Goal: Task Accomplishment & Management: Manage account settings

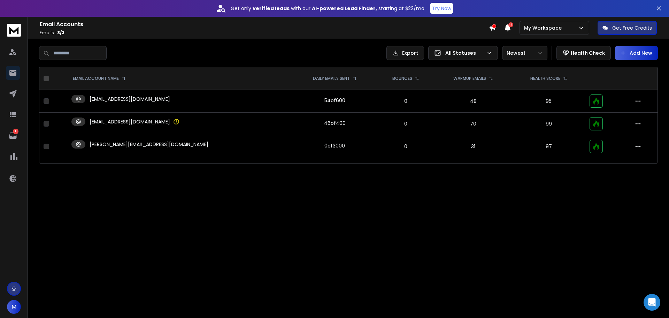
click at [382, 246] on div "Get only verified leads with our AI-powered Lead Finder, starting at $22/mo Try…" at bounding box center [334, 159] width 669 height 318
click at [8, 93] on link at bounding box center [13, 94] width 14 height 14
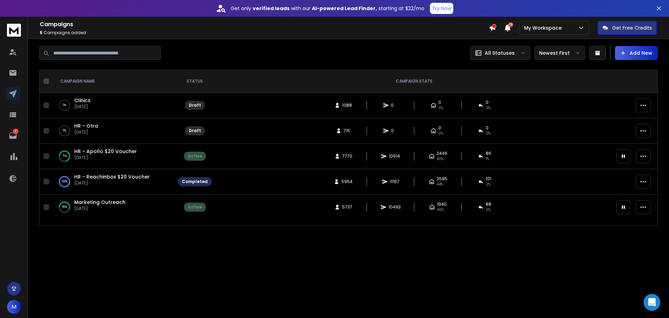
click at [254, 155] on div "7770 10914 2446 40 % 86 1 %" at bounding box center [414, 156] width 388 height 11
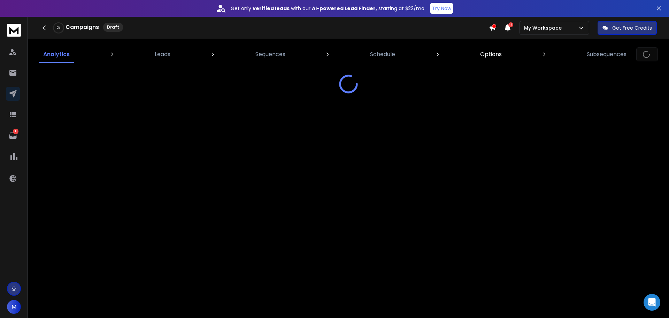
click at [495, 54] on p "Options" at bounding box center [491, 54] width 22 height 8
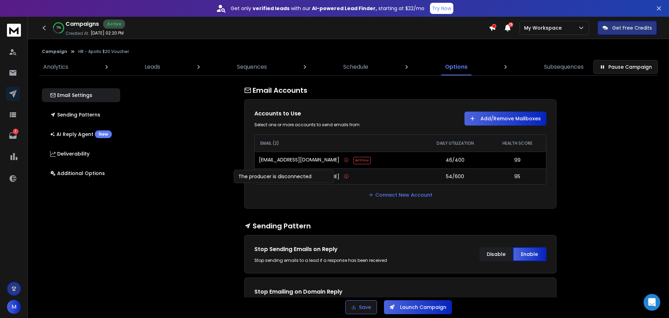
click at [344, 176] on icon at bounding box center [347, 177] width 6 height 6
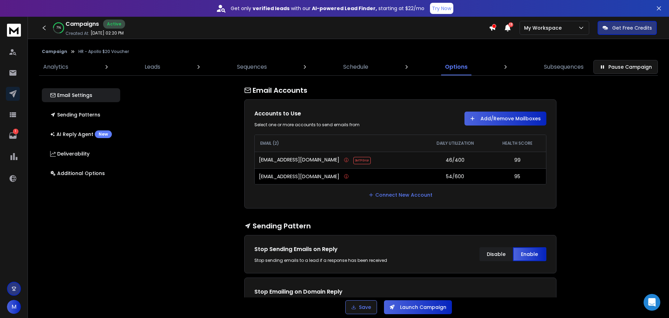
click at [353, 160] on span "SMTP Error" at bounding box center [361, 160] width 17 height 7
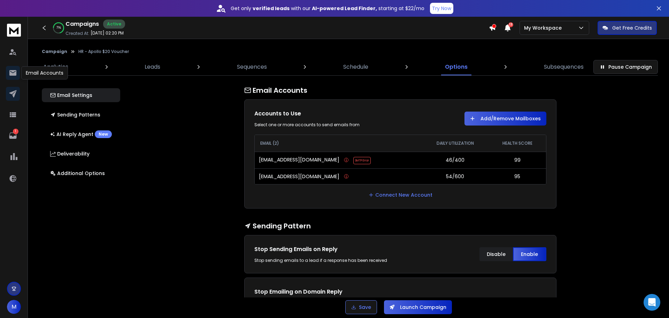
click at [14, 72] on icon at bounding box center [13, 73] width 8 height 8
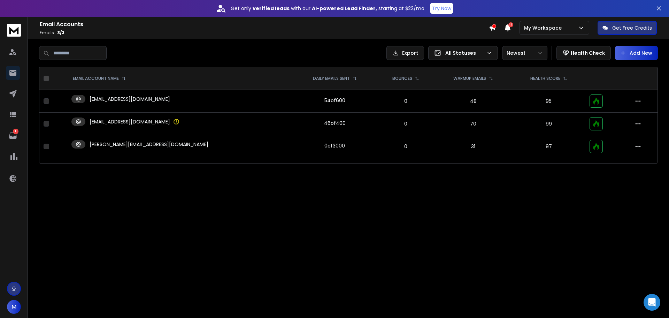
click at [243, 235] on div "Get only verified leads with our AI-powered Lead Finder, starting at $22/mo Try…" at bounding box center [334, 159] width 669 height 318
click at [176, 120] on icon at bounding box center [176, 121] width 7 height 7
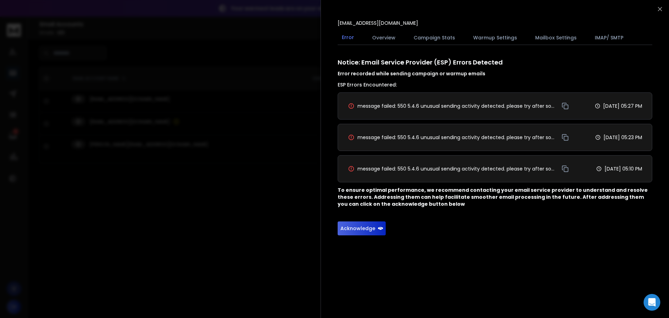
click at [367, 221] on button "Acknowledge" at bounding box center [362, 228] width 48 height 14
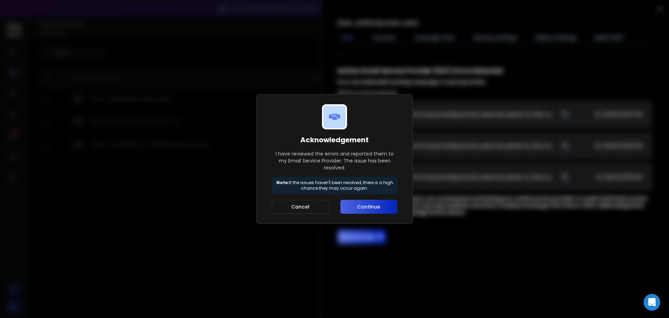
click at [360, 212] on button "Continue" at bounding box center [368, 207] width 57 height 14
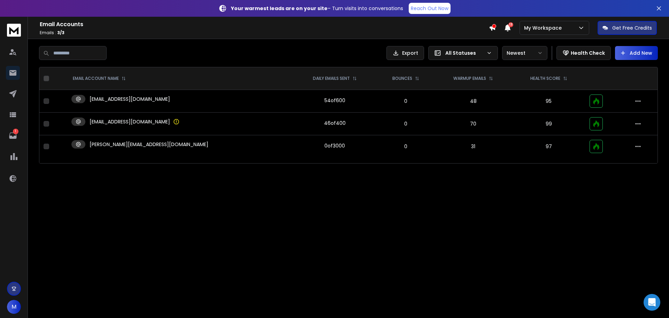
click at [333, 217] on div "Your warmest leads are on your site – Turn visits into conversations Reach Out …" at bounding box center [334, 159] width 669 height 318
click at [156, 101] on p "[EMAIL_ADDRESS][DOMAIN_NAME]" at bounding box center [130, 98] width 80 height 7
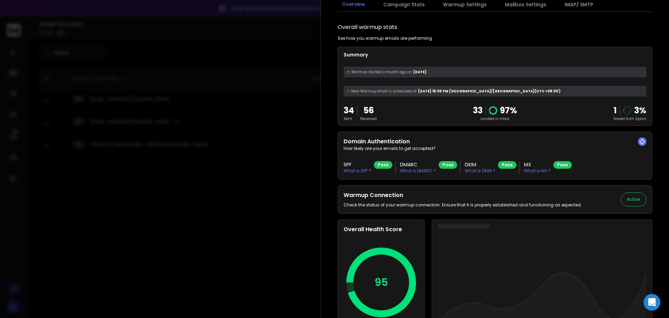
scroll to position [33, 0]
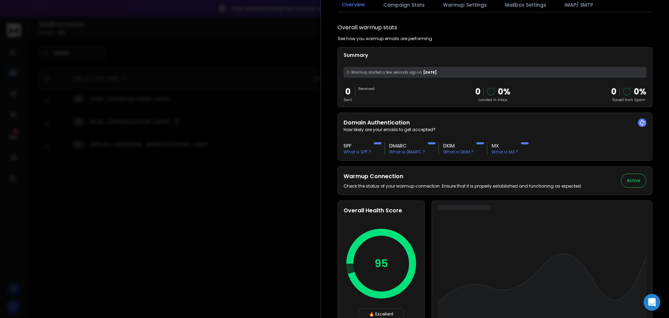
click at [248, 227] on div at bounding box center [334, 159] width 669 height 318
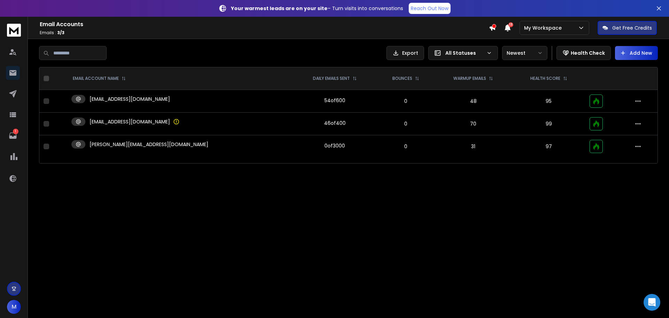
click at [306, 231] on div "Your warmest leads are on your site – Turn visits into conversations Reach Out …" at bounding box center [334, 159] width 669 height 318
drag, startPoint x: 176, startPoint y: 198, endPoint x: 185, endPoint y: 165, distance: 34.1
click at [176, 196] on div "Your warmest leads are on your site – Turn visits into conversations Reach Out …" at bounding box center [334, 159] width 669 height 318
click at [10, 93] on icon at bounding box center [12, 93] width 7 height 7
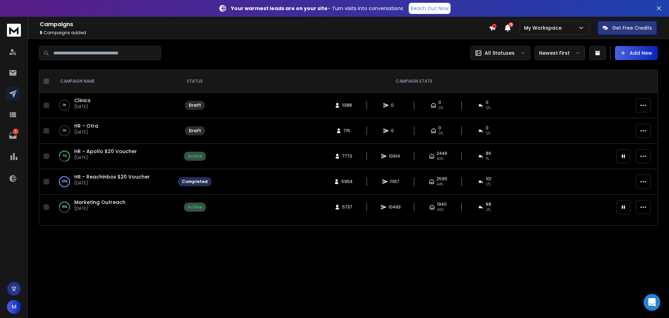
click at [242, 160] on div "7770 10914 2446 40 % 86 1 %" at bounding box center [414, 156] width 388 height 11
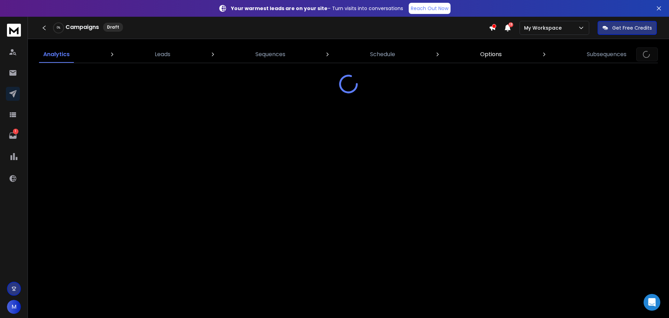
click at [505, 56] on link "Options" at bounding box center [491, 54] width 30 height 17
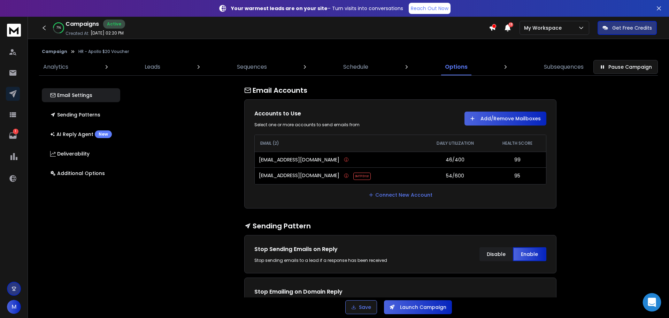
click at [653, 301] on icon "Open Intercom Messenger" at bounding box center [652, 302] width 8 height 9
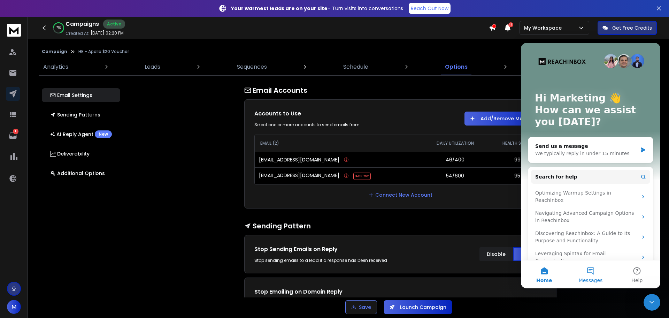
click at [592, 273] on button "Messages" at bounding box center [590, 274] width 46 height 28
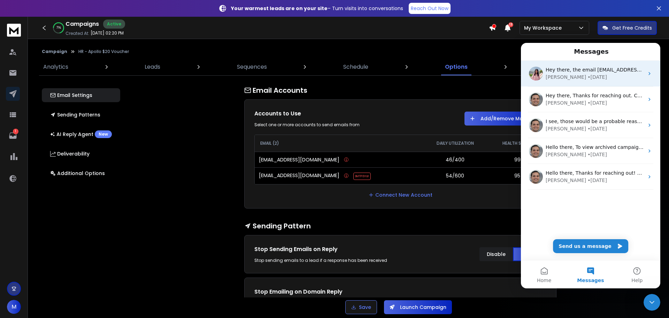
click at [600, 78] on div "[PERSON_NAME] • [DATE]" at bounding box center [595, 77] width 98 height 7
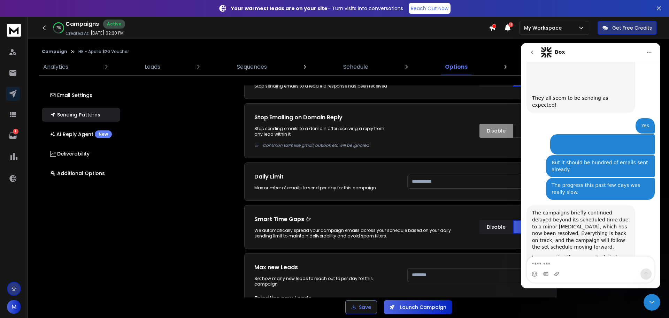
scroll to position [12003, 0]
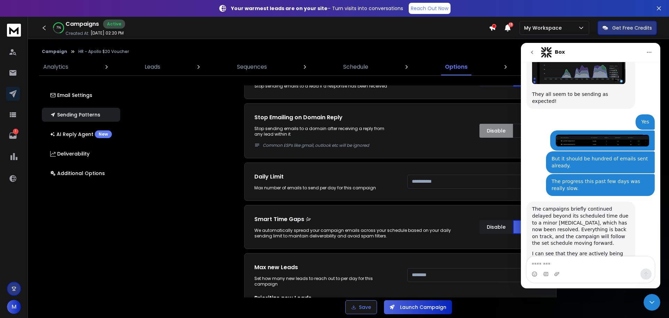
drag, startPoint x: 588, startPoint y: 272, endPoint x: 589, endPoint y: 276, distance: 3.9
click at [589, 276] on div "Intercom messenger" at bounding box center [591, 273] width 128 height 11
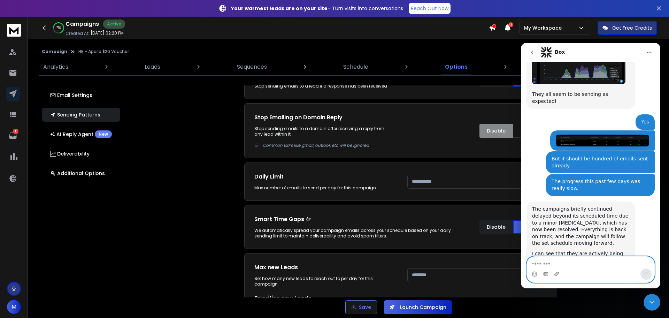
click at [583, 262] on textarea "Message…" at bounding box center [591, 262] width 128 height 12
type textarea "**********"
paste textarea "Message…"
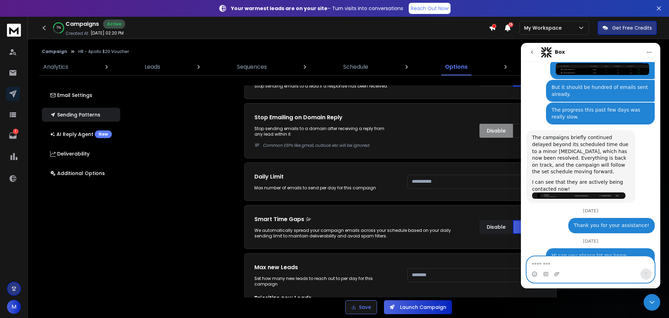
scroll to position [12090, 0]
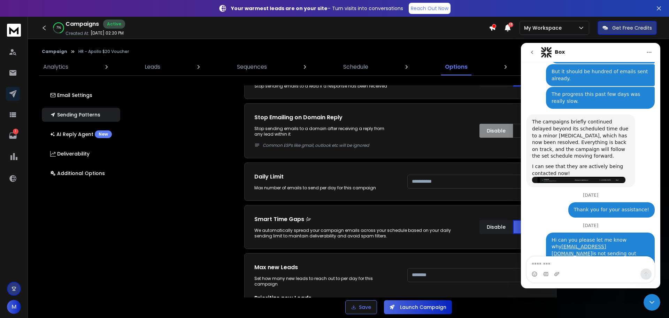
click at [652, 303] on icon "Close Intercom Messenger" at bounding box center [652, 302] width 8 height 8
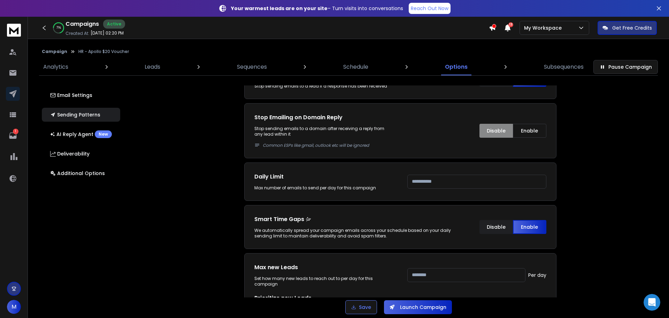
click at [179, 186] on div "Email Accounts Accounts to Use Select one or more accounts to send emails from …" at bounding box center [404, 191] width 546 height 212
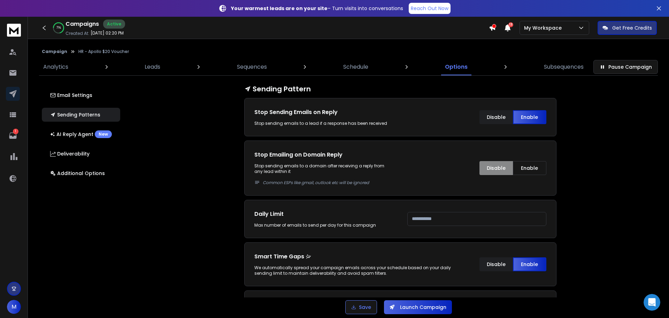
scroll to position [131, 0]
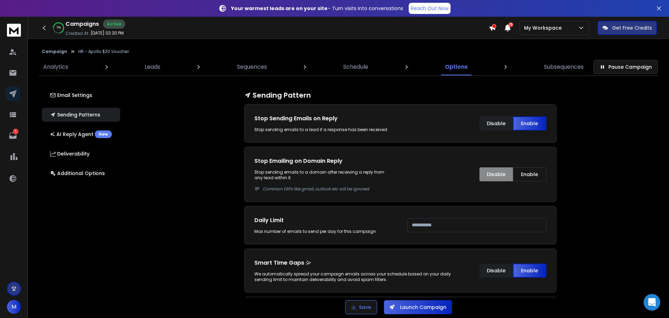
drag, startPoint x: 448, startPoint y: 60, endPoint x: 427, endPoint y: 72, distance: 24.4
click at [448, 60] on link "Options" at bounding box center [456, 67] width 31 height 17
click at [14, 71] on icon at bounding box center [12, 73] width 7 height 6
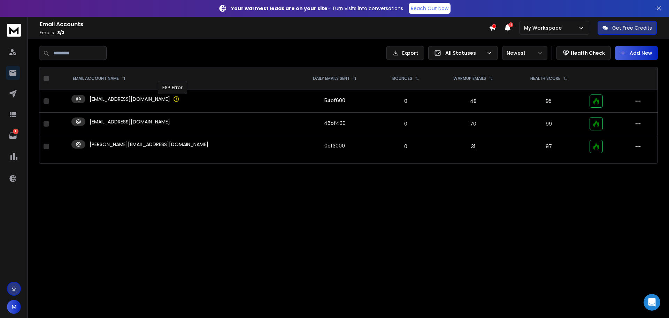
click at [176, 98] on icon at bounding box center [176, 99] width 1 height 2
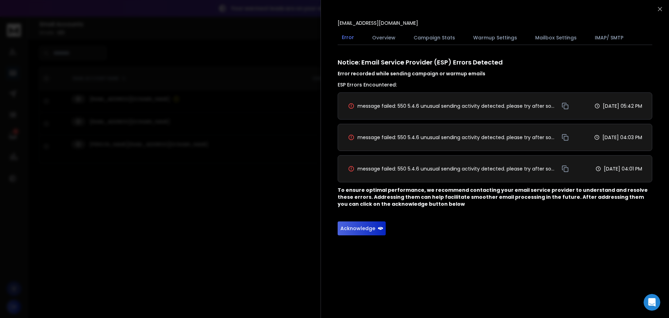
click at [367, 230] on button "Acknowledge" at bounding box center [362, 228] width 48 height 14
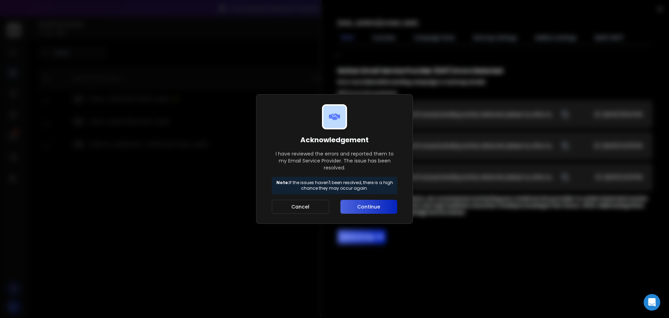
click at [364, 204] on button "Continue" at bounding box center [368, 207] width 57 height 14
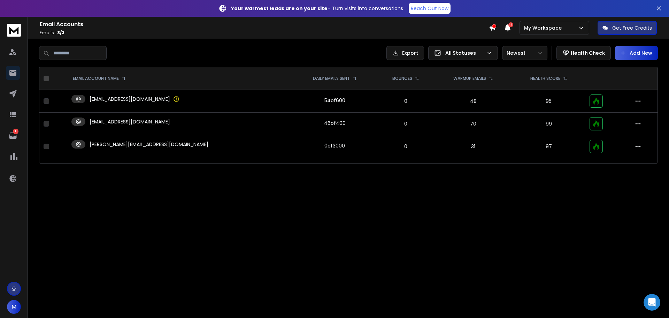
click at [221, 206] on div "Your warmest leads are on your site – Turn visits into conversations Reach Out …" at bounding box center [334, 159] width 669 height 318
click at [173, 97] on icon at bounding box center [176, 98] width 7 height 7
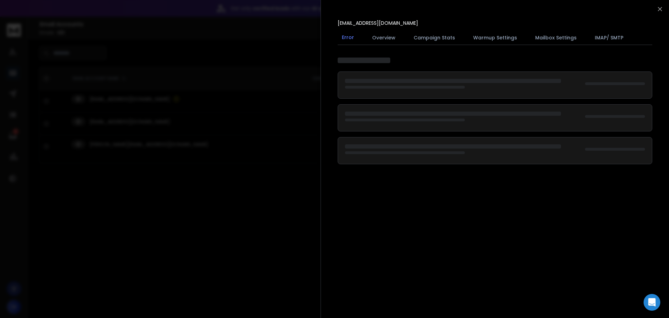
click at [234, 199] on div at bounding box center [334, 159] width 669 height 318
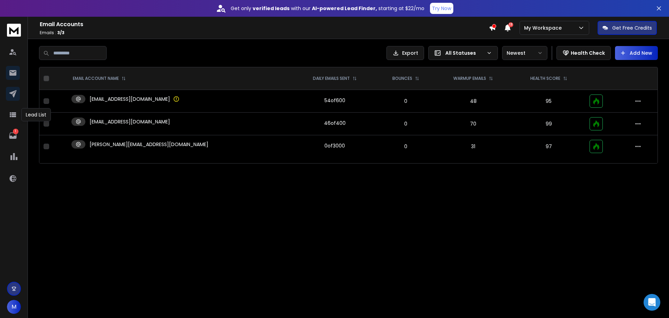
click at [10, 92] on icon at bounding box center [12, 93] width 7 height 7
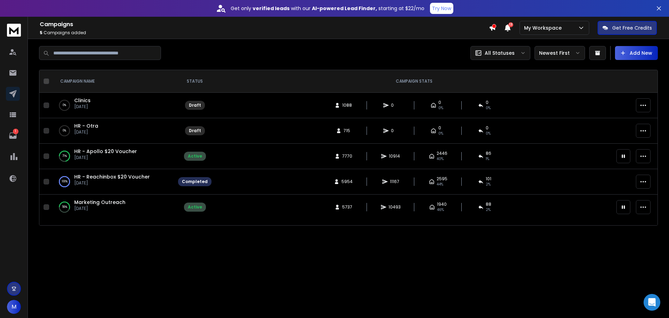
click at [253, 213] on td "5737 10493 1940 46 % 88 2 %" at bounding box center [414, 206] width 396 height 25
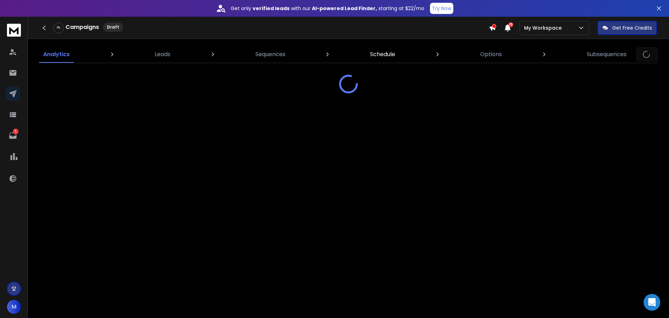
click at [388, 58] on p "Schedule" at bounding box center [382, 54] width 25 height 8
click at [507, 55] on div "Analytics Leads Sequences Schedule Options Subsequences" at bounding box center [335, 54] width 592 height 17
click at [494, 55] on p "Options" at bounding box center [491, 54] width 22 height 8
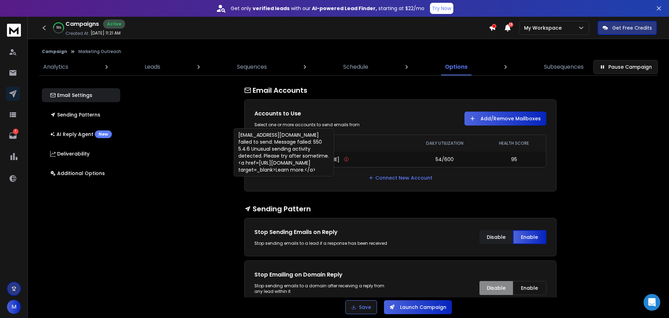
click at [344, 162] on icon at bounding box center [347, 159] width 6 height 6
drag, startPoint x: 302, startPoint y: 177, endPoint x: 242, endPoint y: 165, distance: 61.4
click at [242, 165] on div "gerardtiburcio@sgecentre.com failed to send: Message failed: 550 5.4.6 Unusual …" at bounding box center [284, 152] width 100 height 48
copy div "a href=https://www.zoho.com/mail/help/usage-policy.html target=_blank"
